Goal: Navigation & Orientation: Find specific page/section

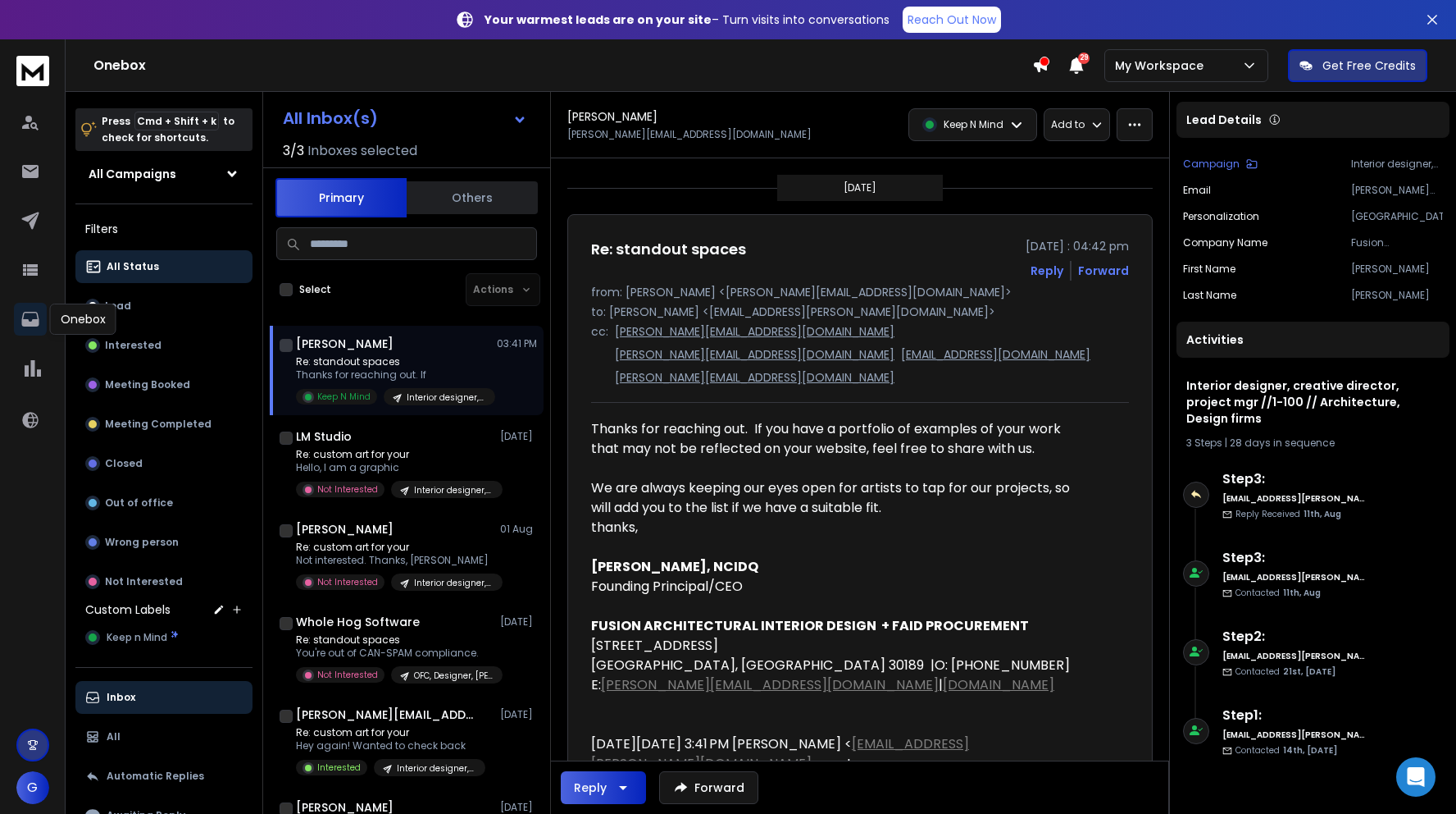
click at [35, 326] on icon at bounding box center [30, 319] width 20 height 20
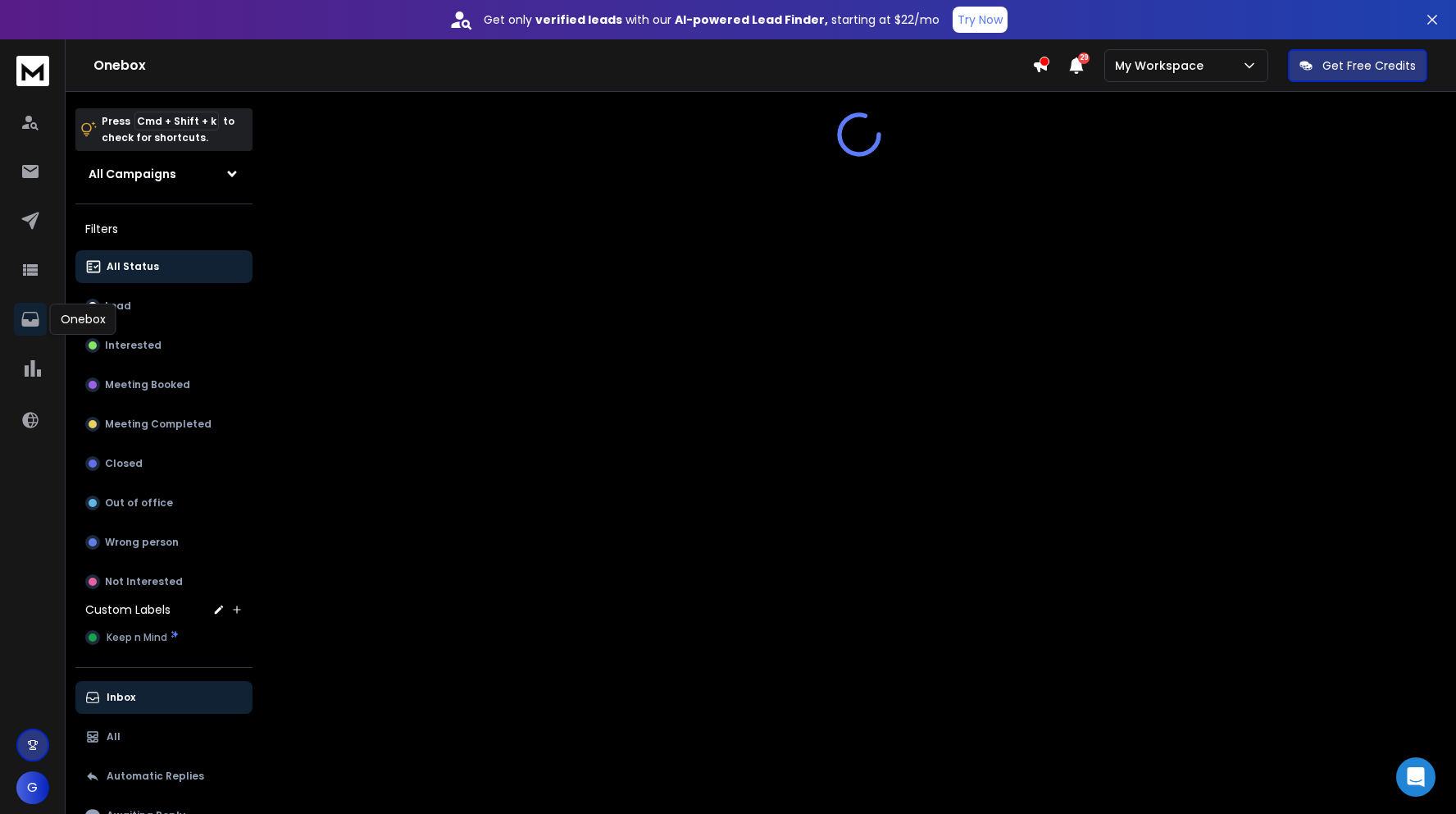
click at [33, 321] on icon at bounding box center [30, 319] width 17 height 14
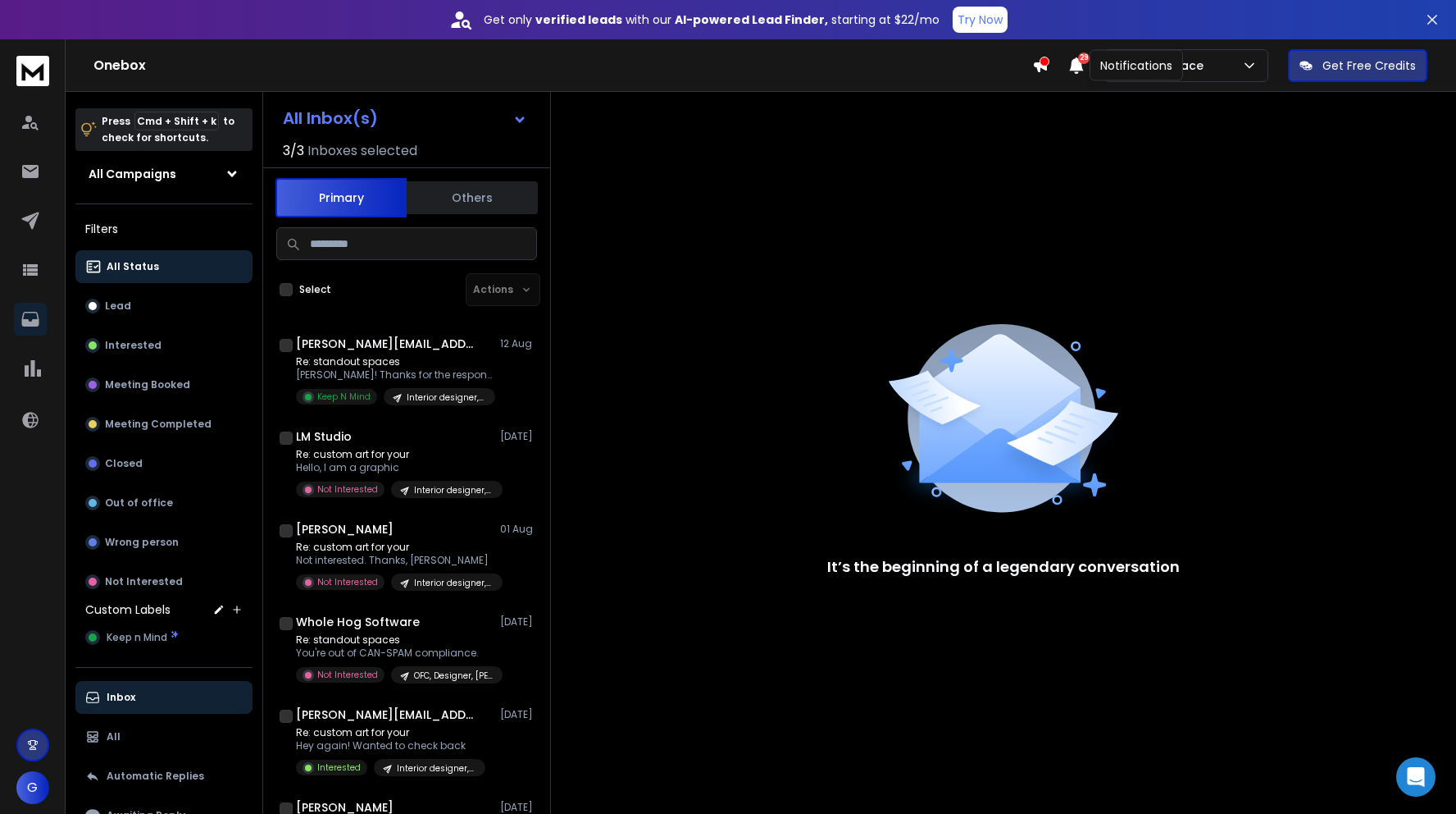
click at [1081, 67] on icon at bounding box center [1076, 64] width 14 height 16
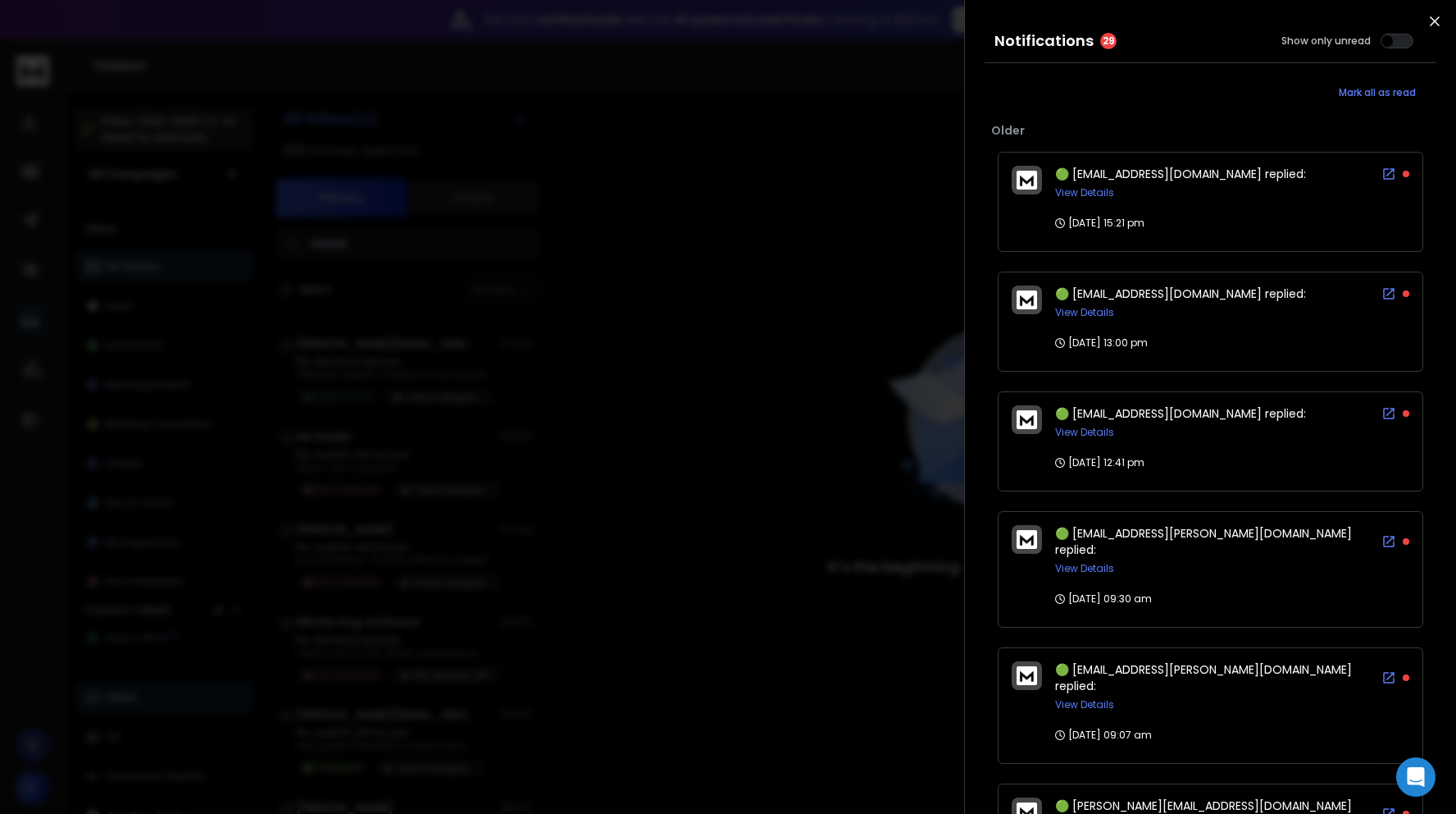
click at [1430, 22] on icon "button" at bounding box center [1434, 21] width 9 height 9
